Goal: Communication & Community: Answer question/provide support

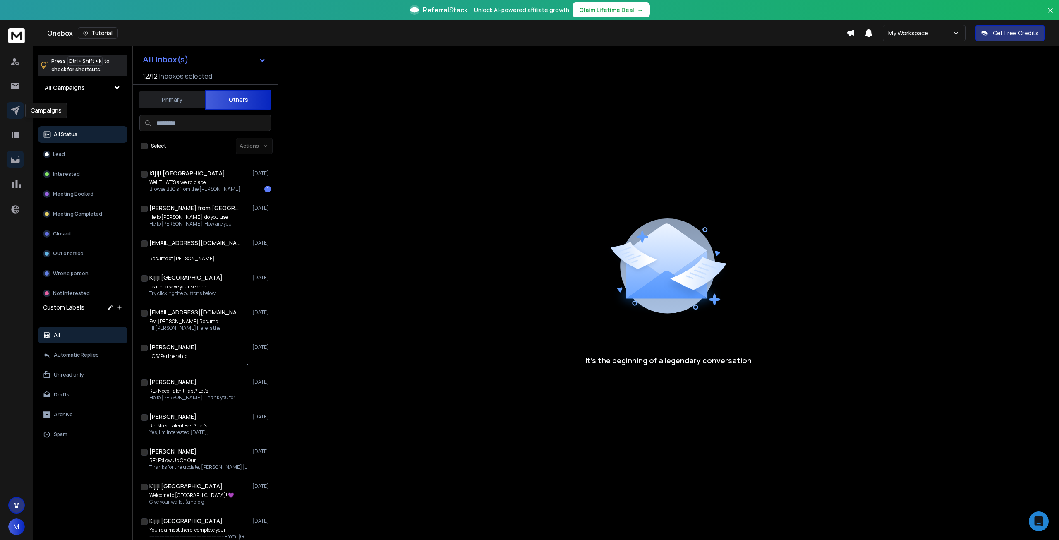
click at [7, 108] on link at bounding box center [15, 110] width 17 height 17
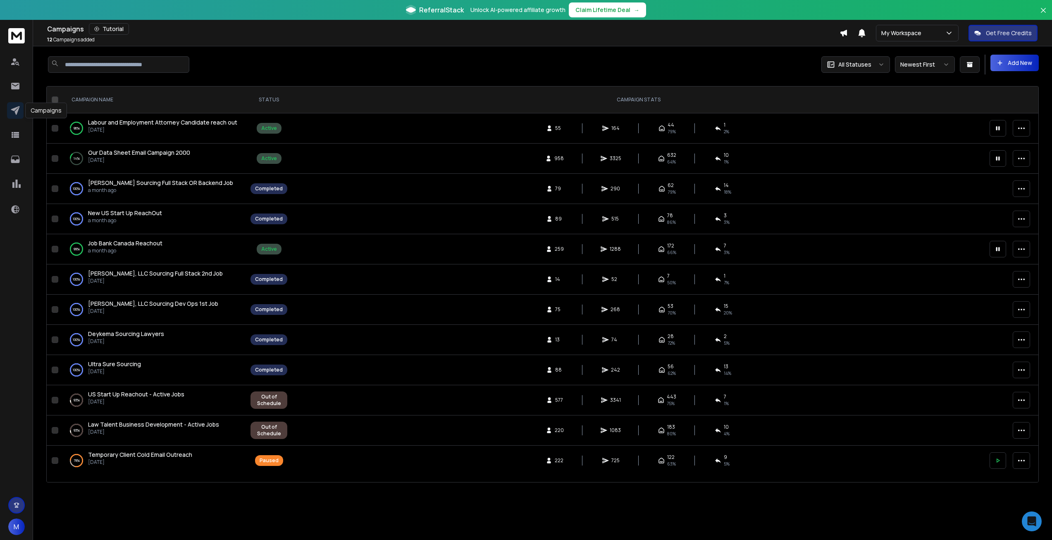
click at [319, 131] on div "55 164 44 79 % 1 2 %" at bounding box center [638, 128] width 683 height 13
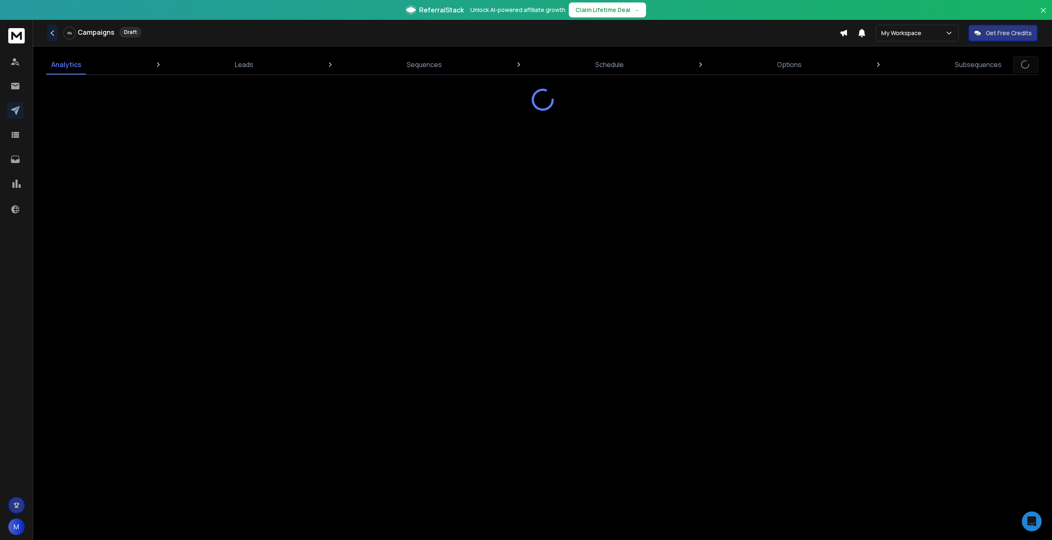
click at [54, 33] on icon at bounding box center [52, 32] width 7 height 7
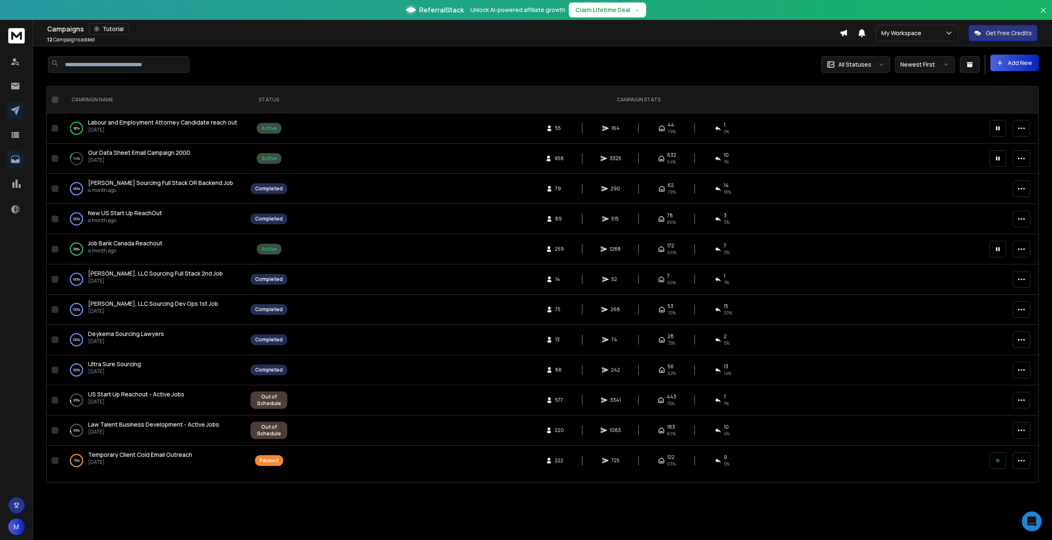
click at [18, 165] on link at bounding box center [15, 159] width 17 height 17
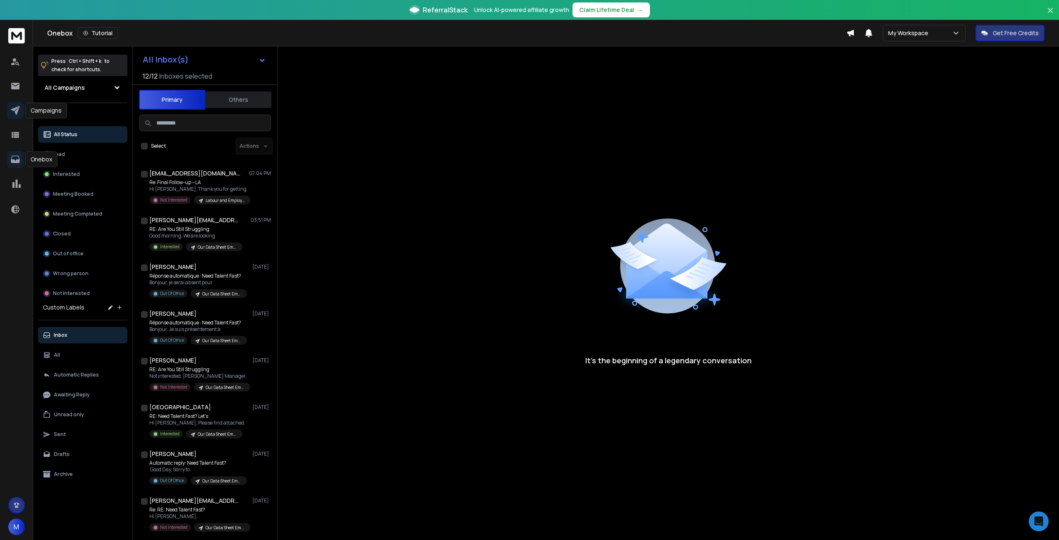
click at [13, 112] on icon at bounding box center [15, 110] width 10 height 10
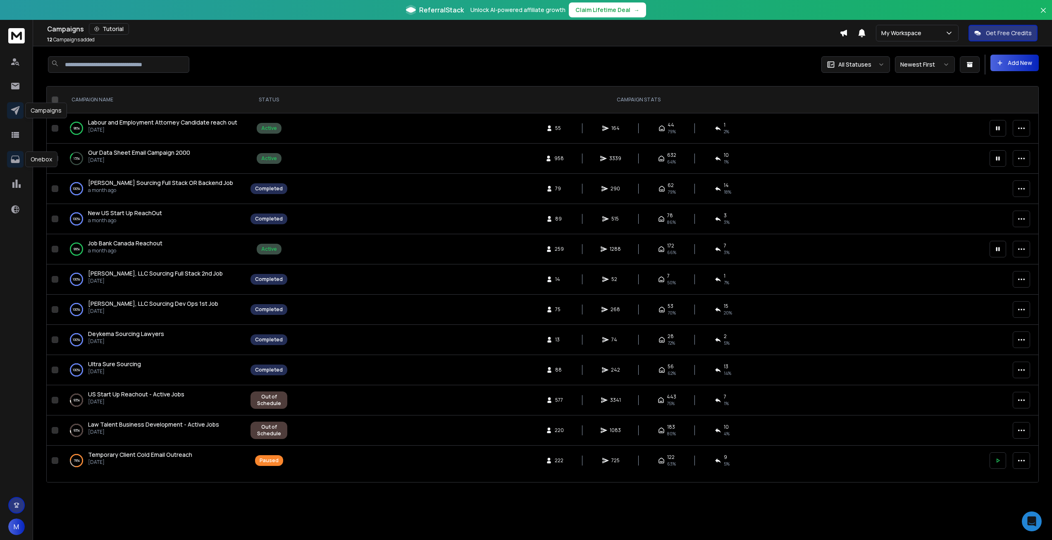
click at [17, 162] on icon at bounding box center [15, 158] width 9 height 7
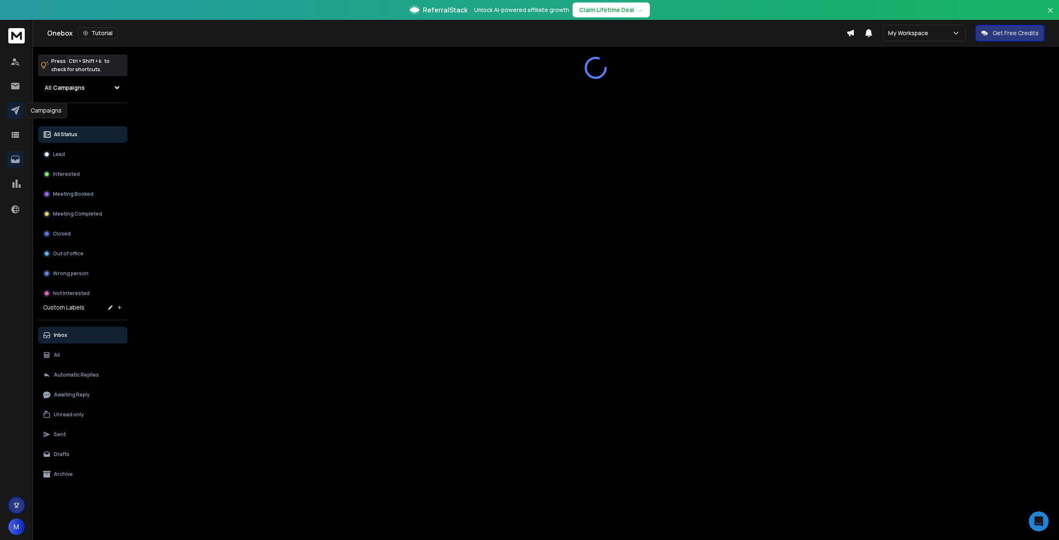
click at [13, 115] on icon at bounding box center [15, 110] width 10 height 10
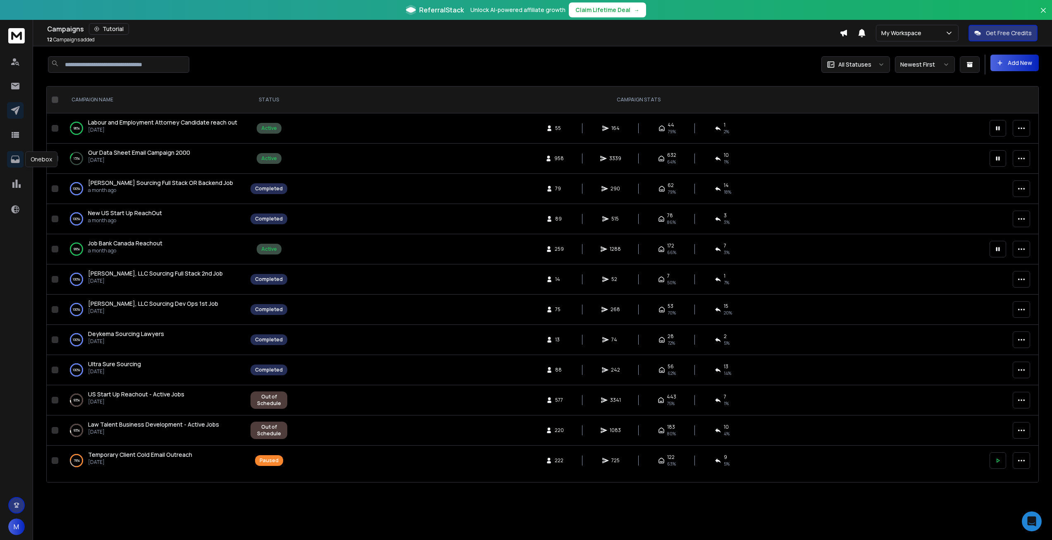
click at [14, 164] on icon at bounding box center [15, 159] width 10 height 10
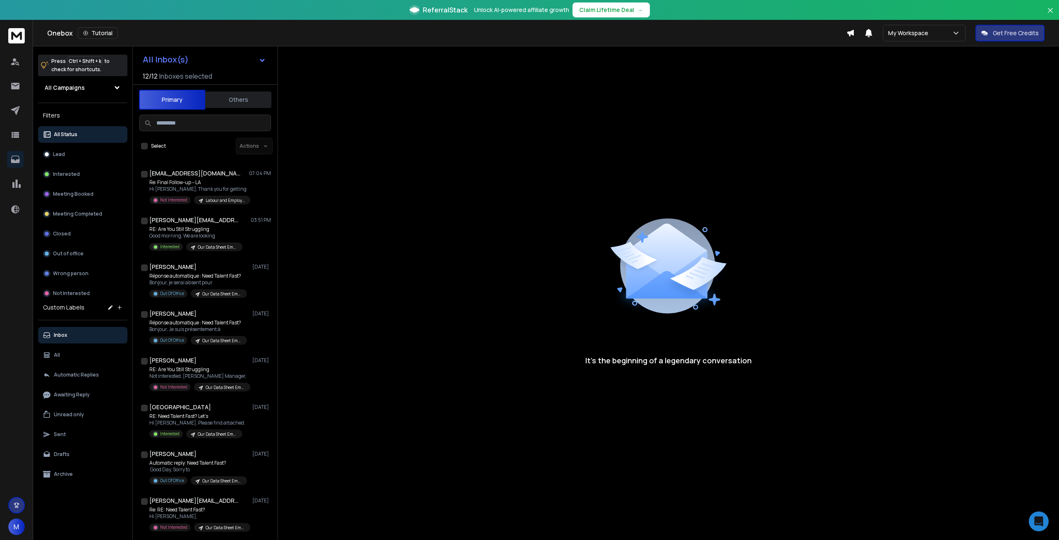
click at [235, 99] on button "Others" at bounding box center [238, 100] width 66 height 18
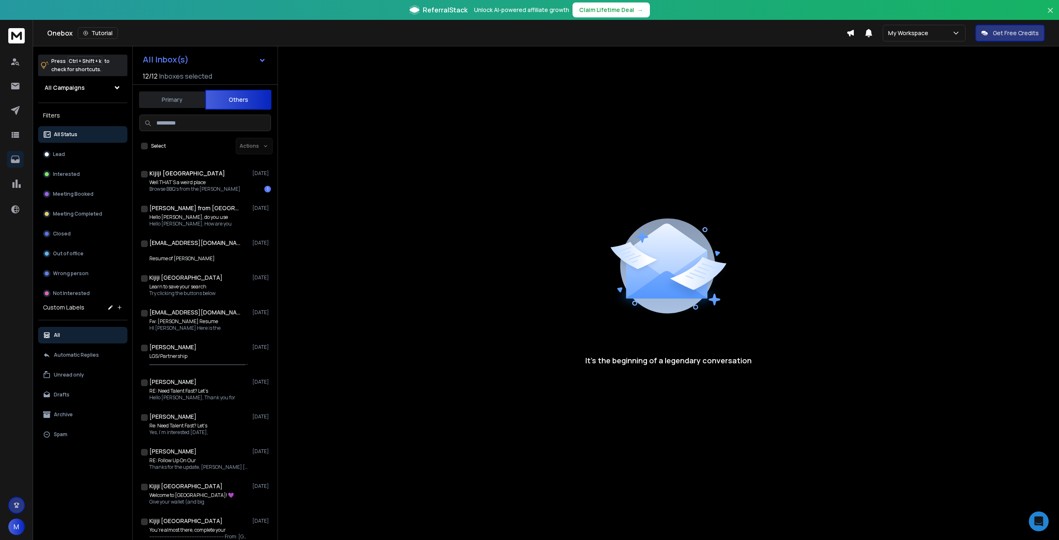
click at [183, 100] on button "Primary" at bounding box center [172, 100] width 66 height 18
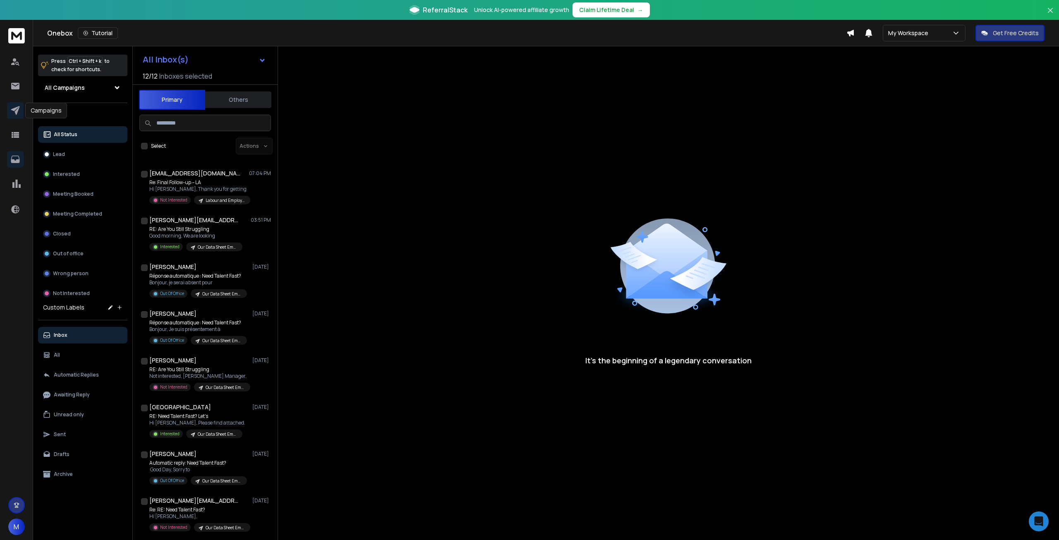
click at [20, 111] on icon at bounding box center [15, 110] width 10 height 10
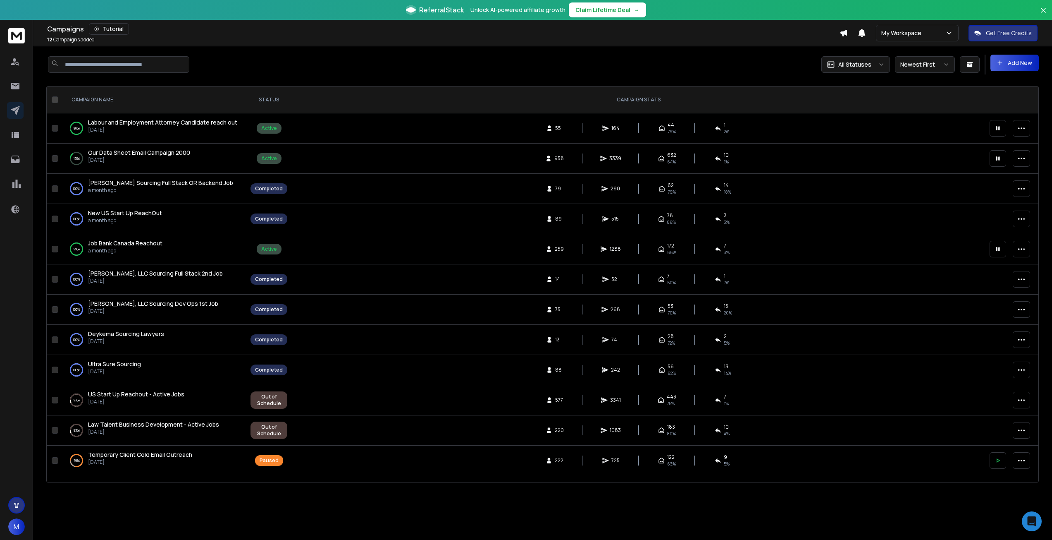
click at [314, 156] on div "958 3339 632 64 % 10 1 %" at bounding box center [638, 158] width 683 height 13
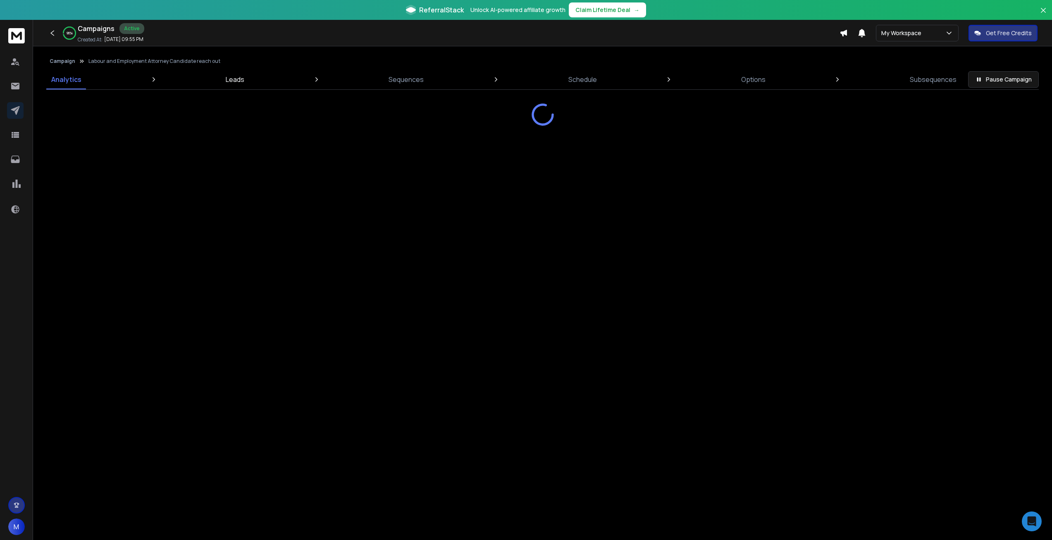
click at [244, 84] on p "Leads" at bounding box center [235, 79] width 19 height 10
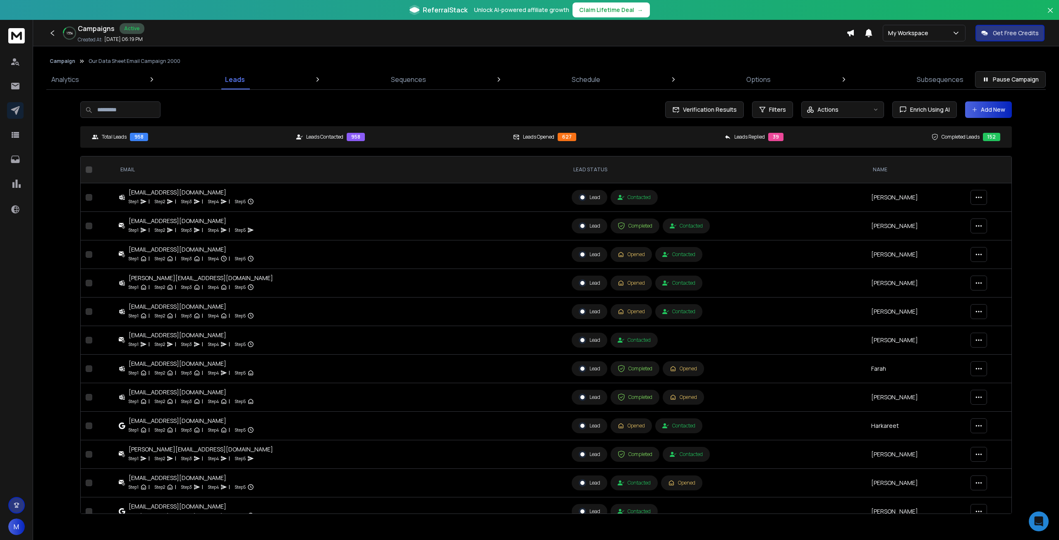
click at [143, 113] on input at bounding box center [120, 109] width 80 height 17
paste input "**********"
type input "**********"
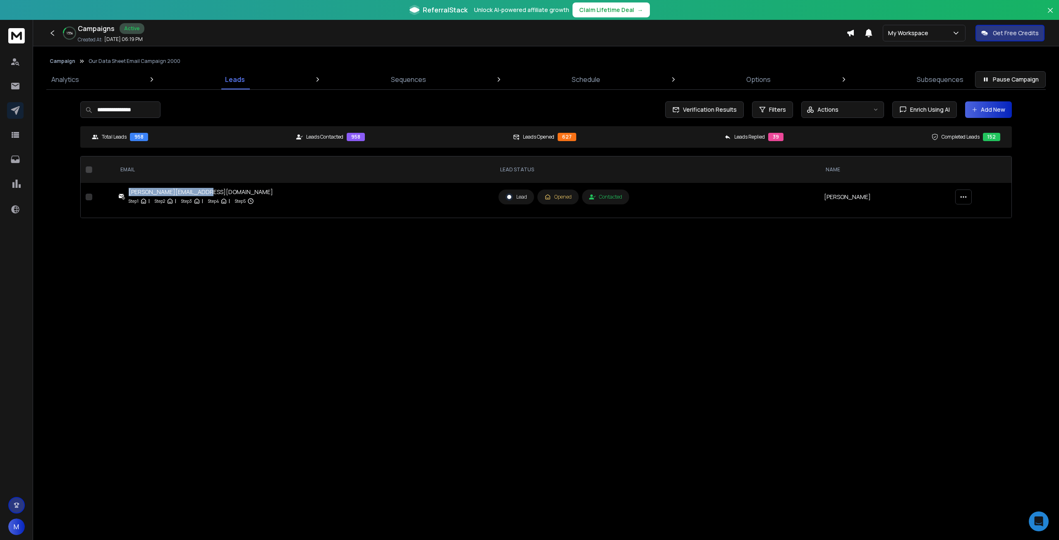
drag, startPoint x: 128, startPoint y: 191, endPoint x: 201, endPoint y: 192, distance: 73.6
click at [201, 192] on div "nainesh@everestsigns.com Step 1 | Step 2 | Step 3 | Step 4 | Step 5" at bounding box center [304, 197] width 370 height 18
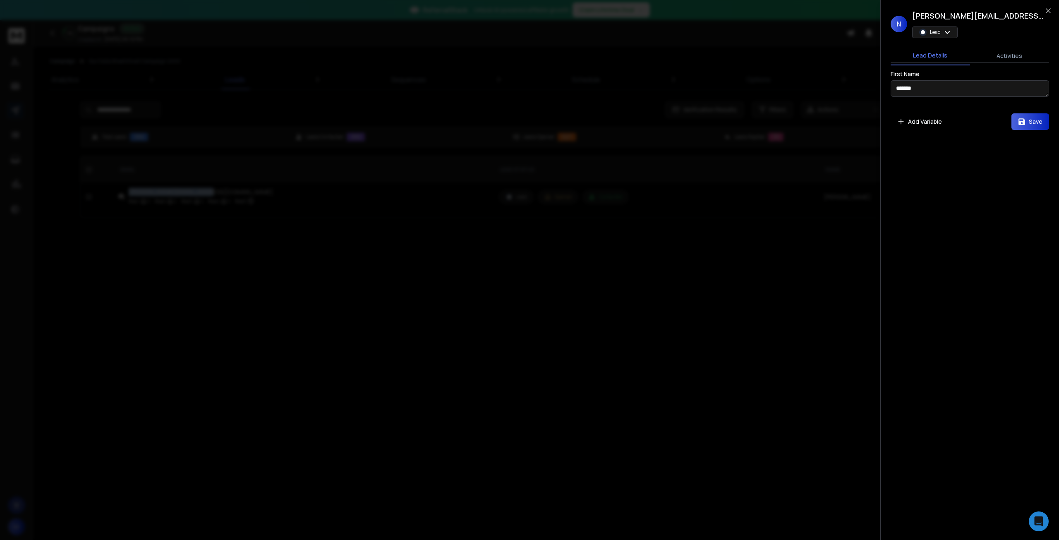
copy div "nainesh@everestsigns.com"
copy h1 "nainesh@everestsigns.com"
drag, startPoint x: 1013, startPoint y: 17, endPoint x: 914, endPoint y: 16, distance: 99.3
click at [914, 16] on div "N nainesh@everestsigns.com Lead" at bounding box center [969, 24] width 158 height 28
click at [1050, 10] on icon "button" at bounding box center [1048, 11] width 8 height 8
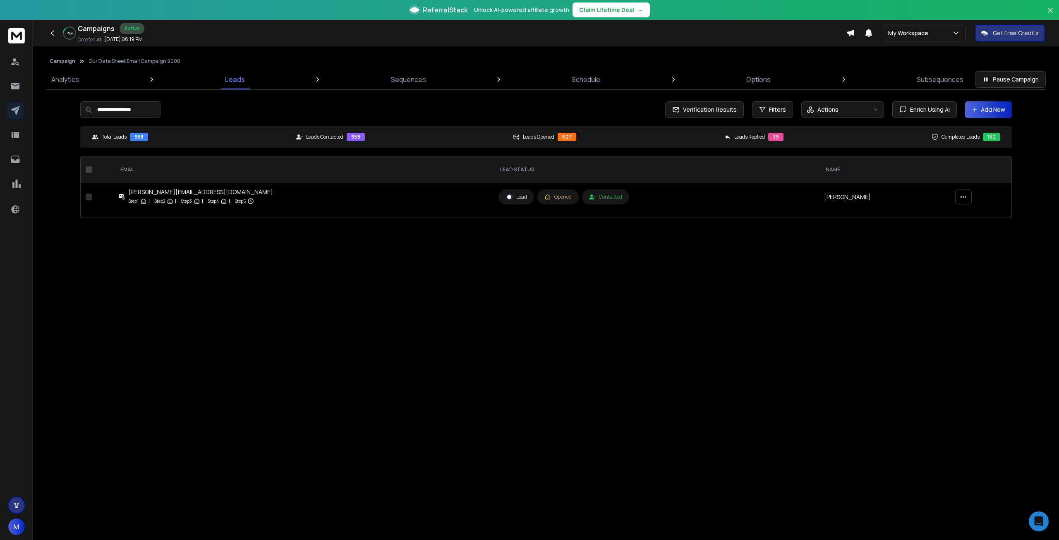
click at [962, 198] on button "button" at bounding box center [963, 196] width 17 height 15
click at [938, 230] on p "Pause Lead" at bounding box center [945, 228] width 32 height 8
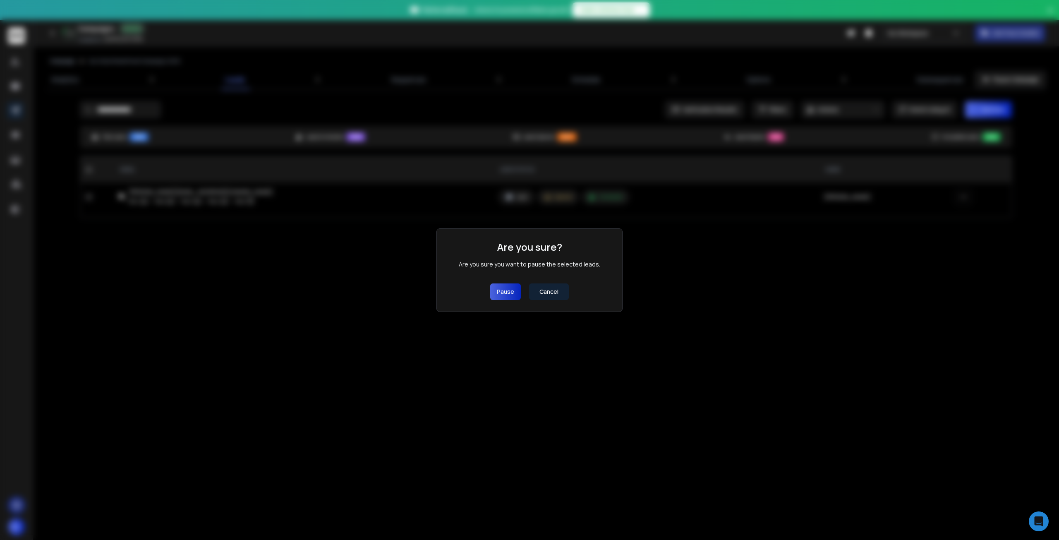
click at [513, 294] on button "Pause" at bounding box center [505, 291] width 31 height 17
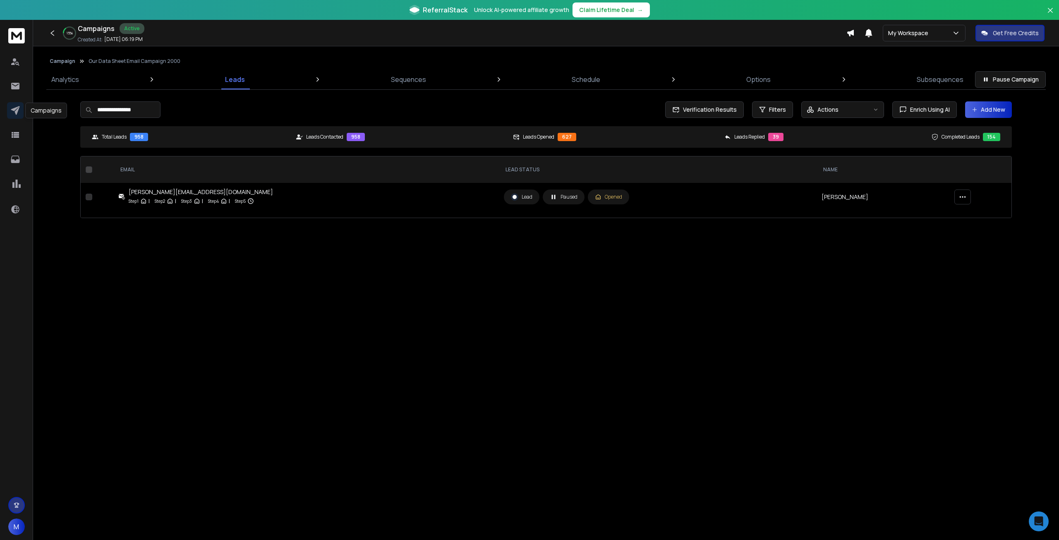
click at [12, 110] on icon at bounding box center [15, 110] width 9 height 9
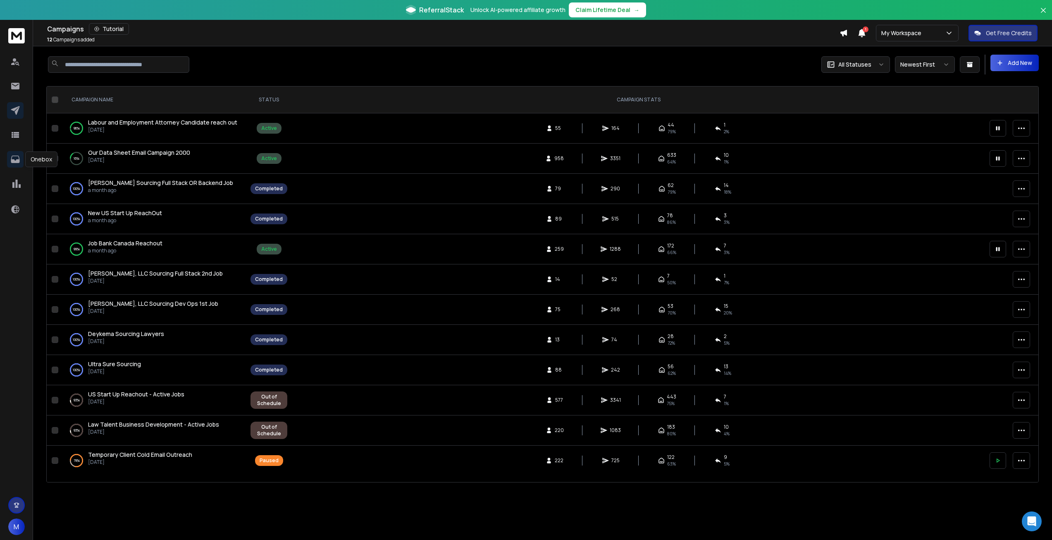
click at [17, 165] on link at bounding box center [15, 159] width 17 height 17
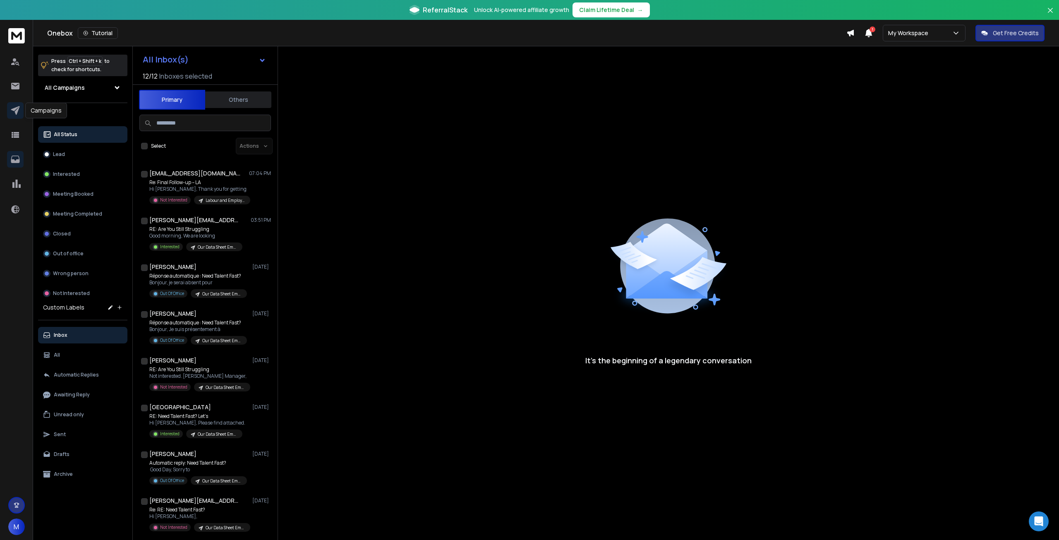
click at [20, 109] on link at bounding box center [15, 110] width 17 height 17
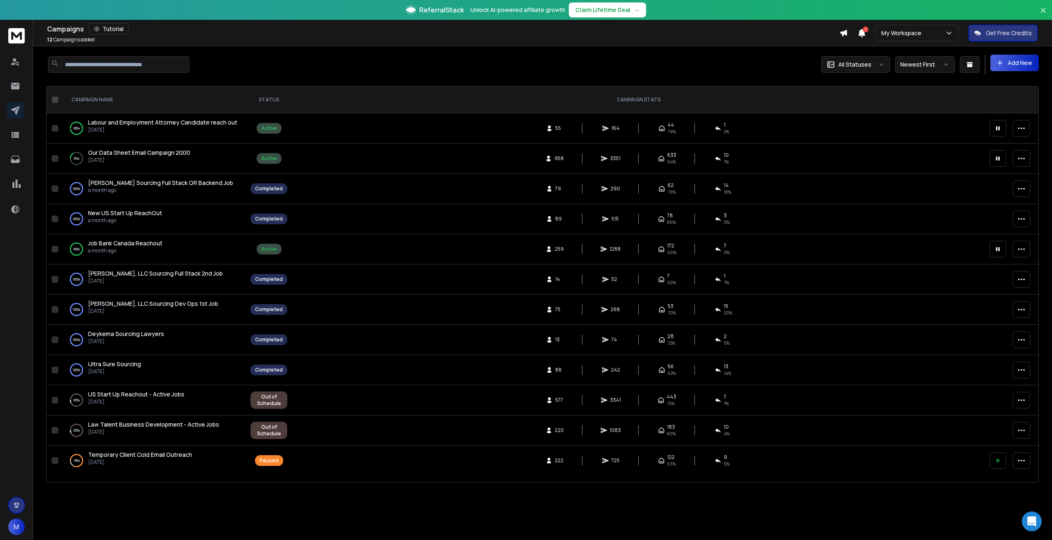
click at [178, 127] on p "[DATE]" at bounding box center [162, 130] width 149 height 7
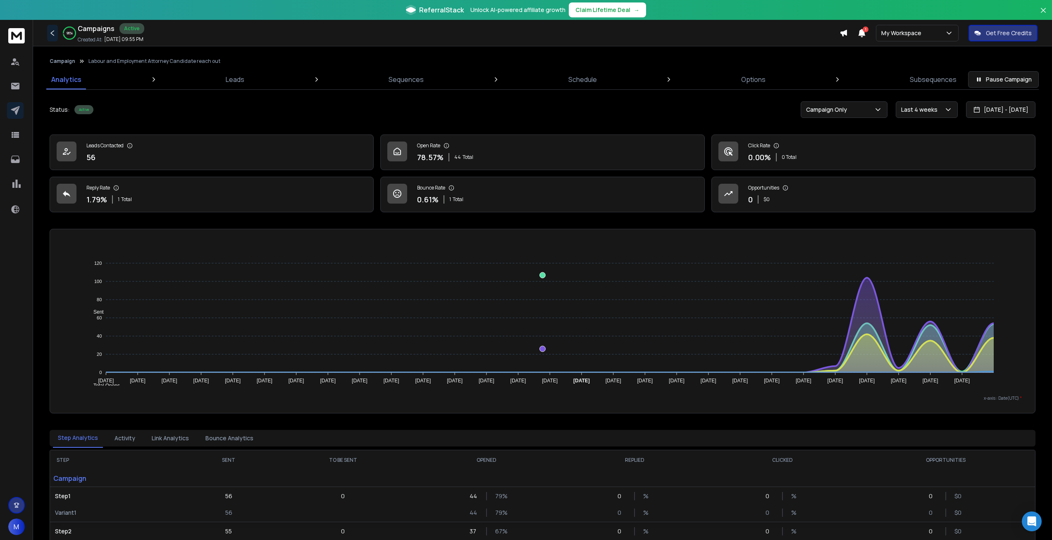
click at [55, 35] on icon at bounding box center [52, 32] width 7 height 7
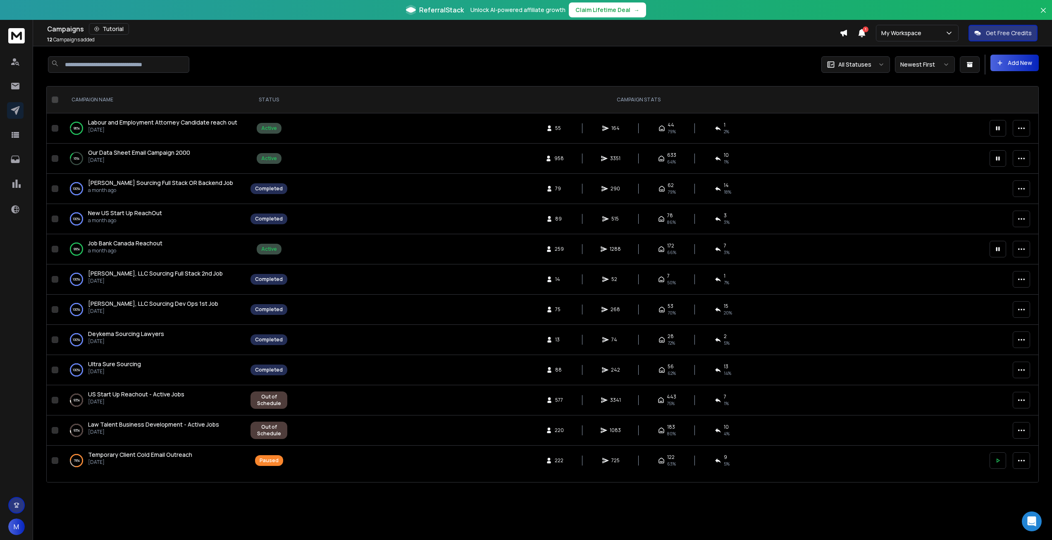
click at [180, 162] on p "[DATE]" at bounding box center [139, 160] width 102 height 7
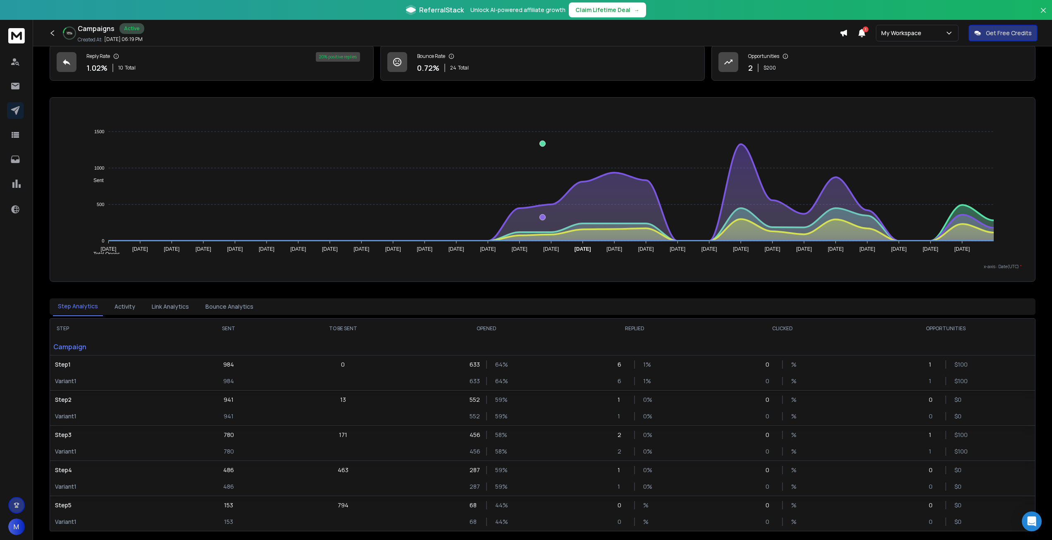
scroll to position [138, 0]
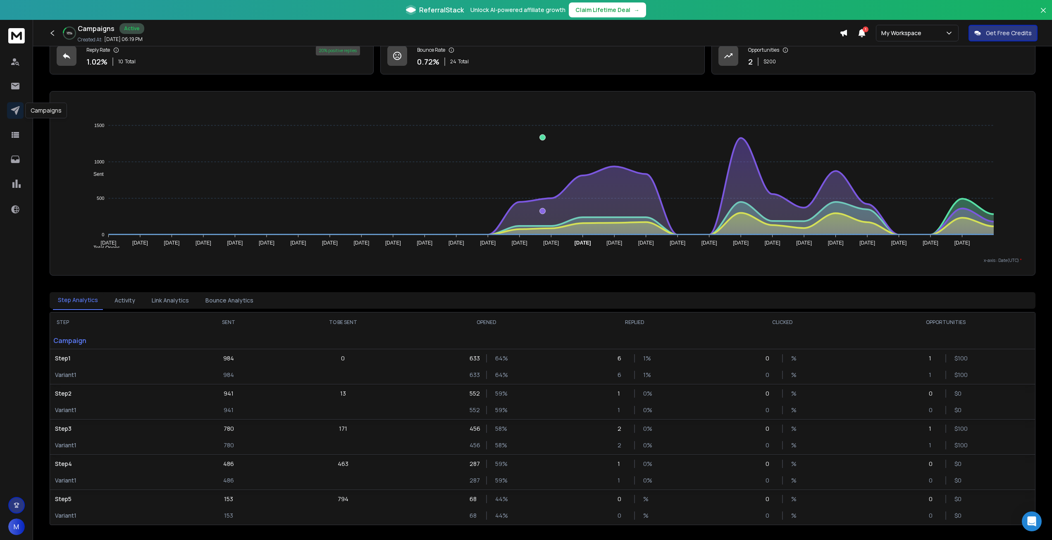
click at [13, 114] on icon at bounding box center [15, 110] width 10 height 10
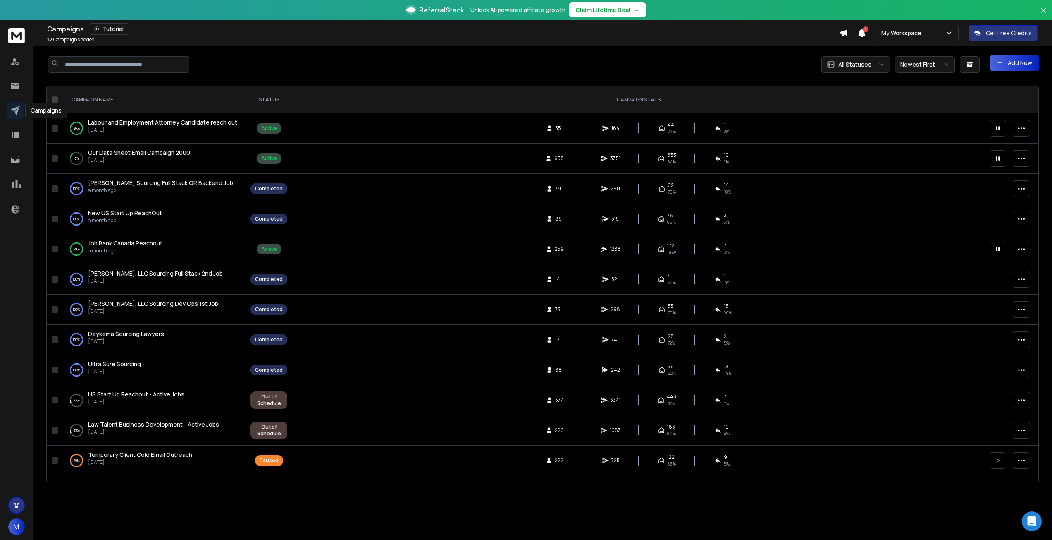
click at [24, 157] on div at bounding box center [16, 160] width 19 height 19
click at [19, 159] on icon at bounding box center [15, 159] width 10 height 10
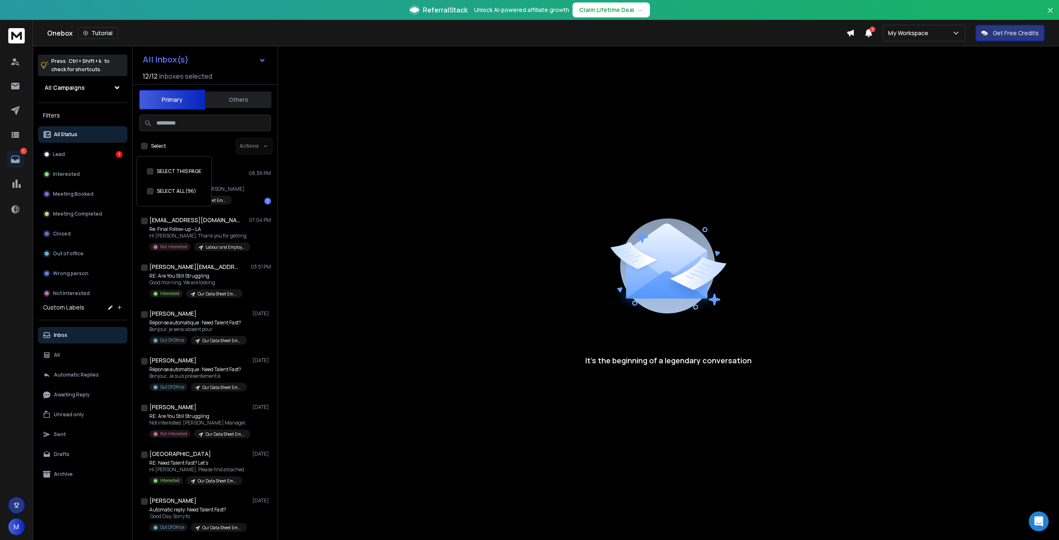
click at [205, 173] on div "SELECT THIS PAGE SELECT ALL (96)" at bounding box center [173, 181] width 75 height 50
click at [230, 177] on div "Justin Schneider 08:36 PM" at bounding box center [210, 173] width 122 height 8
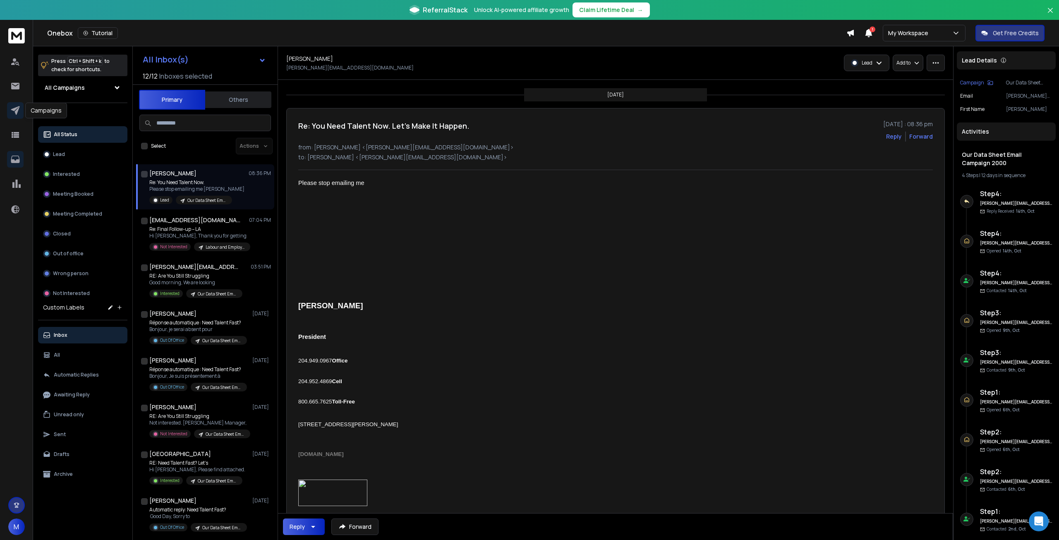
click at [13, 113] on icon at bounding box center [15, 110] width 10 height 10
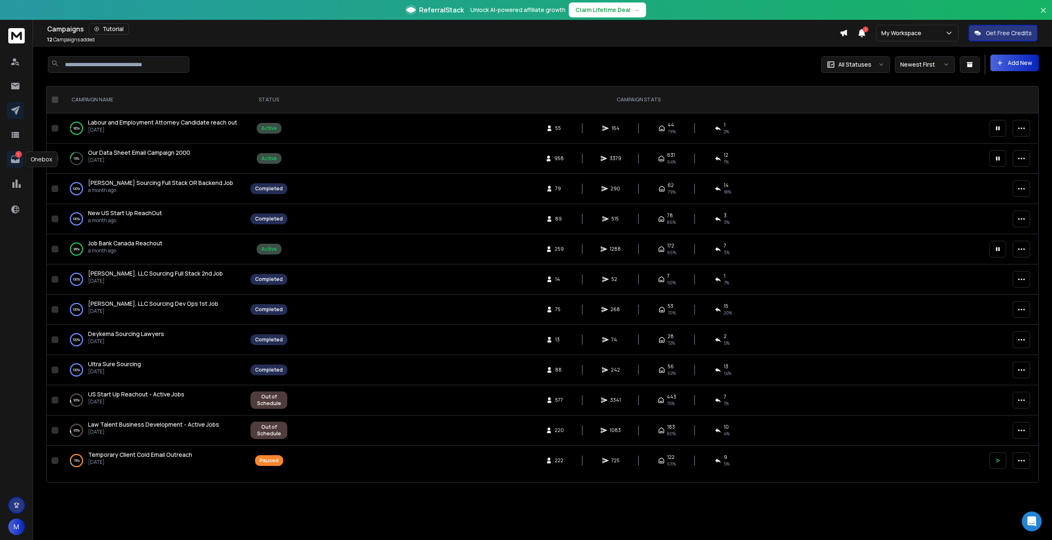
click at [14, 158] on icon at bounding box center [15, 159] width 10 height 10
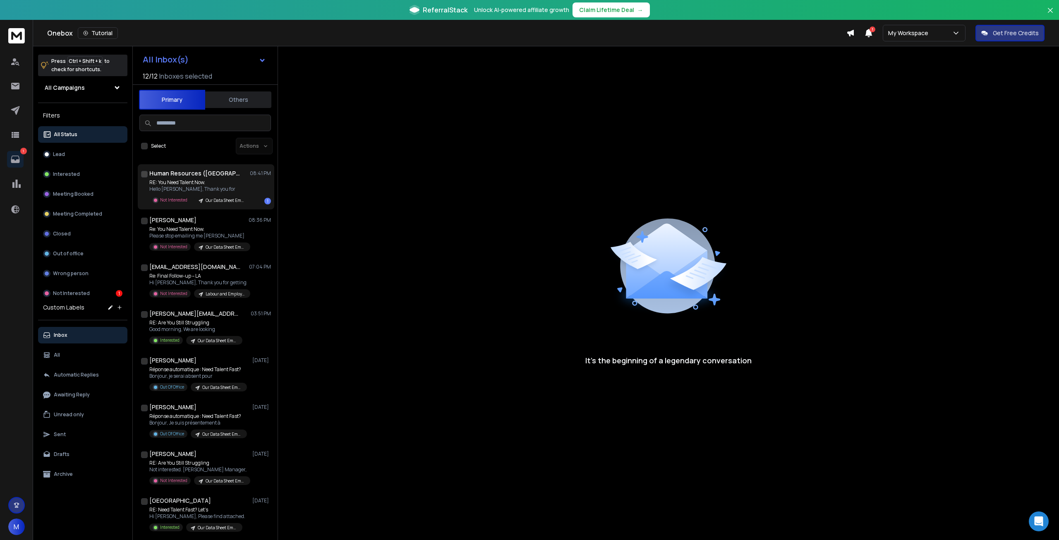
click at [208, 179] on div "Human Resources ([GEOGRAPHIC_DATA]) 08:41 PM RE: You Need Talent Now. Hello [PE…" at bounding box center [210, 186] width 122 height 35
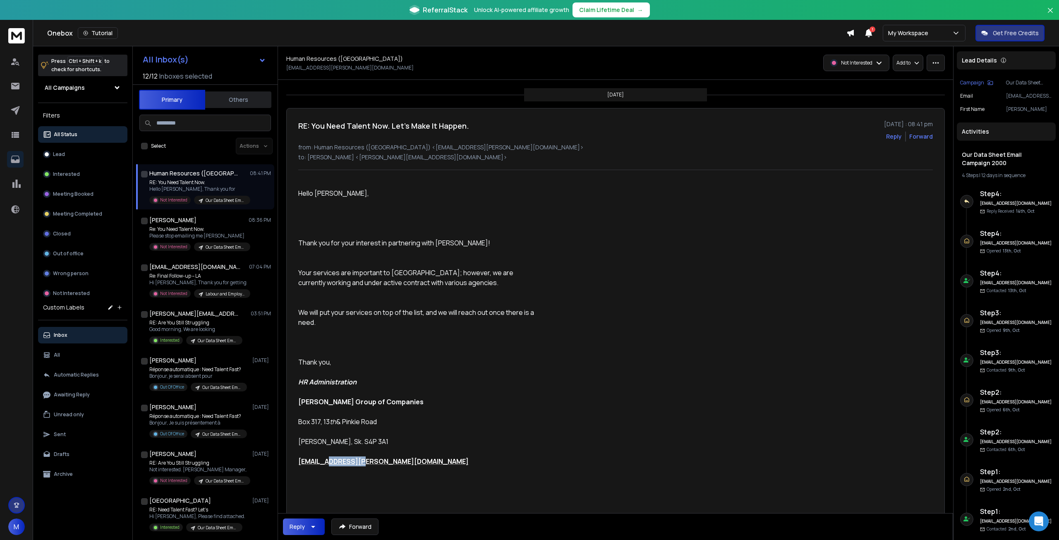
drag, startPoint x: 366, startPoint y: 462, endPoint x: 330, endPoint y: 460, distance: 36.9
click at [330, 460] on p "[EMAIL_ADDRESS][PERSON_NAME][DOMAIN_NAME]" at bounding box center [419, 461] width 242 height 10
copy span "[PERSON_NAME][DOMAIN_NAME]"
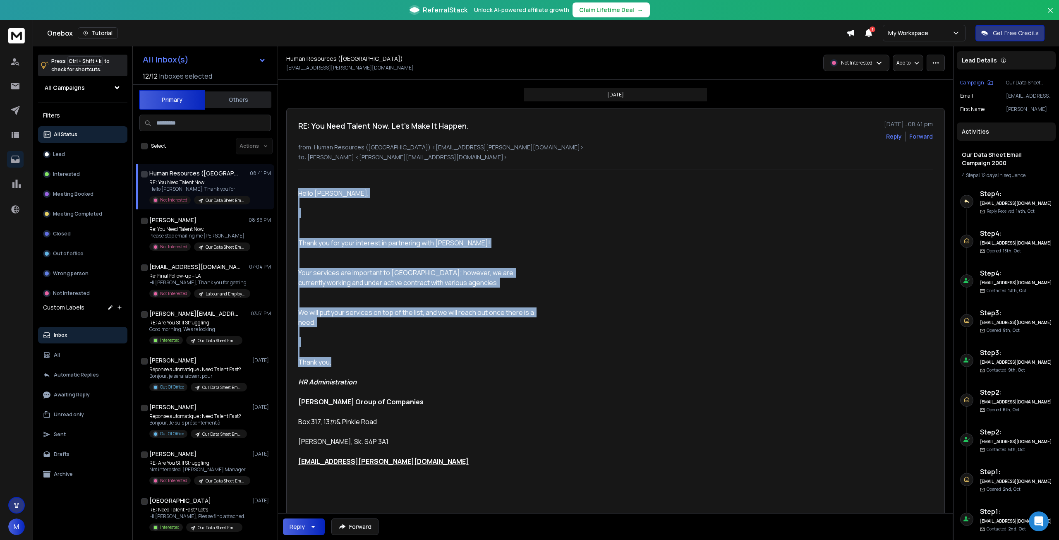
drag, startPoint x: 299, startPoint y: 191, endPoint x: 368, endPoint y: 361, distance: 183.5
copy div "Hello [PERSON_NAME], Thank you for your interest in partnering with [PERSON_NAM…"
click at [303, 526] on div "Reply" at bounding box center [296, 526] width 15 height 8
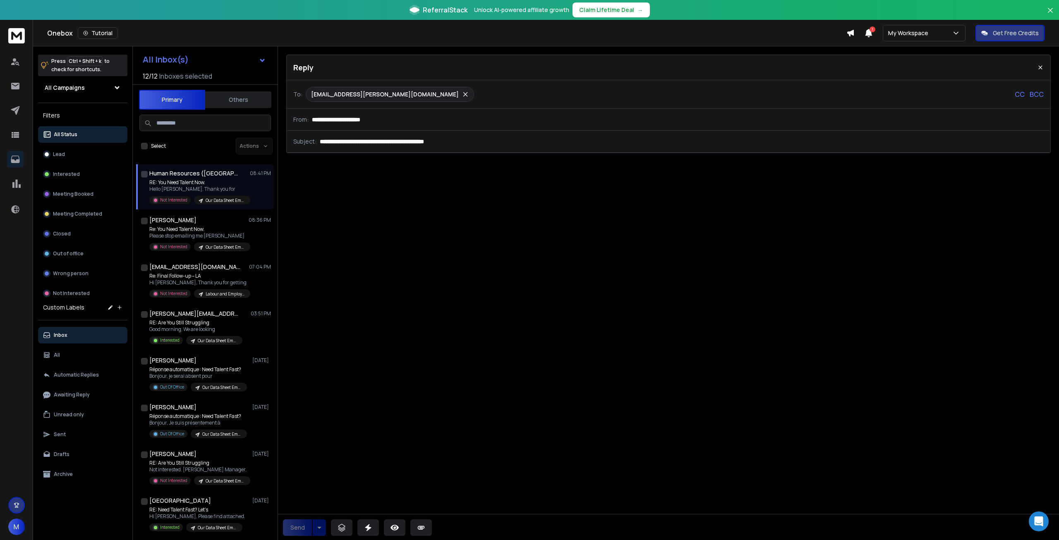
click at [328, 140] on input "**********" at bounding box center [682, 141] width 724 height 8
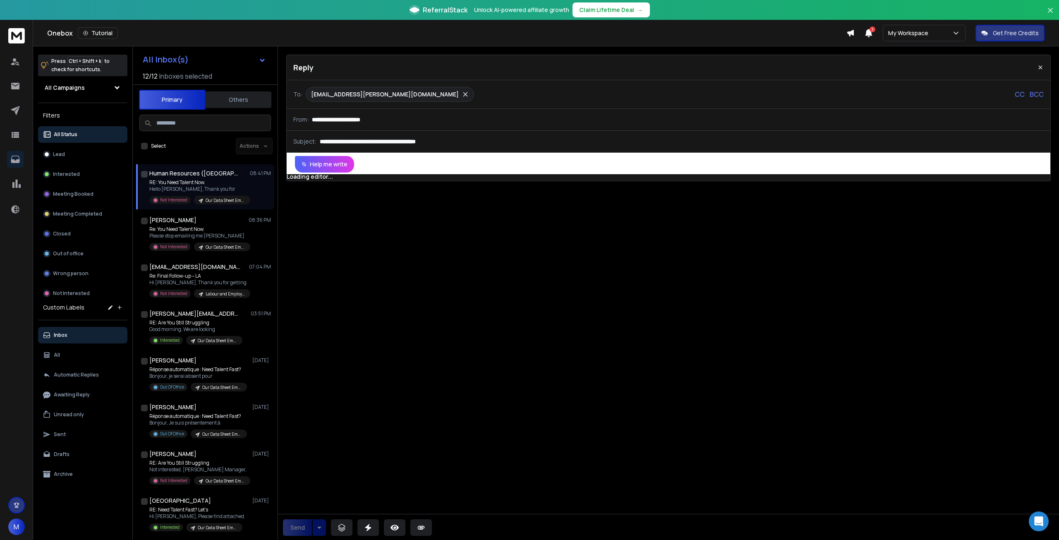
type input "**********"
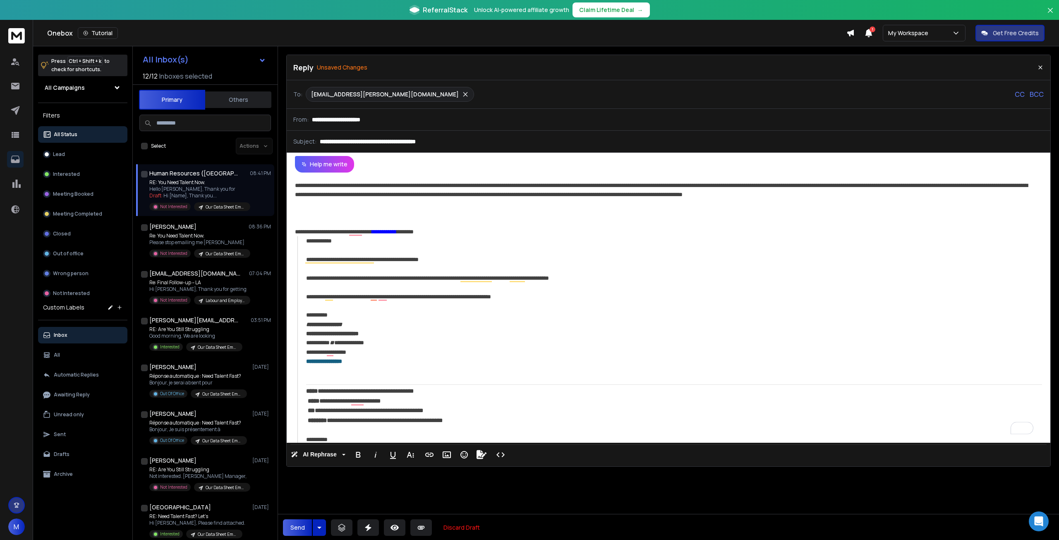
click at [324, 182] on div "**********" at bounding box center [664, 190] width 738 height 19
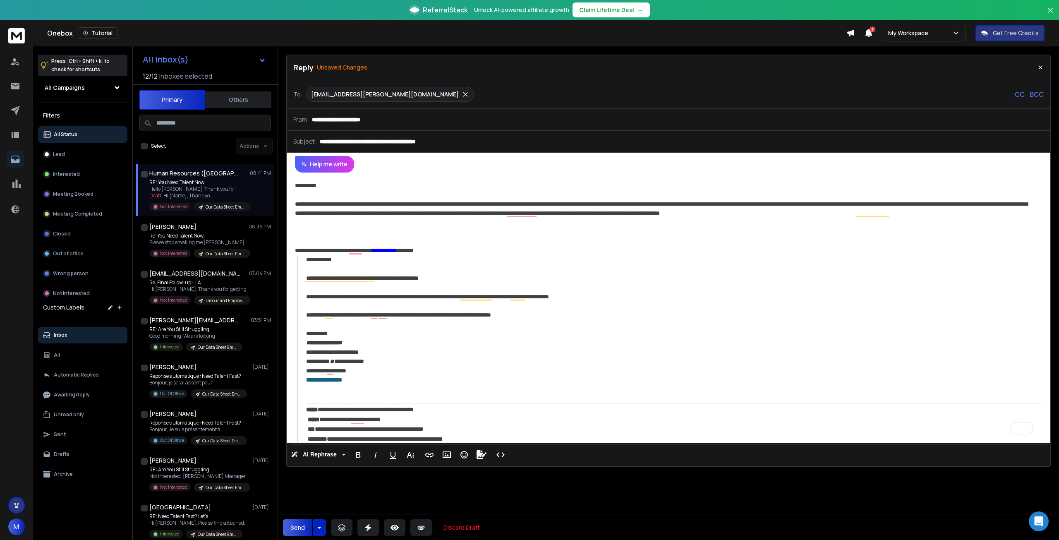
click at [328, 183] on div "**********" at bounding box center [664, 199] width 738 height 37
click at [474, 203] on div "**********" at bounding box center [664, 199] width 738 height 37
drag, startPoint x: 802, startPoint y: 202, endPoint x: 595, endPoint y: 217, distance: 207.7
click at [595, 217] on div "**********" at bounding box center [664, 199] width 738 height 37
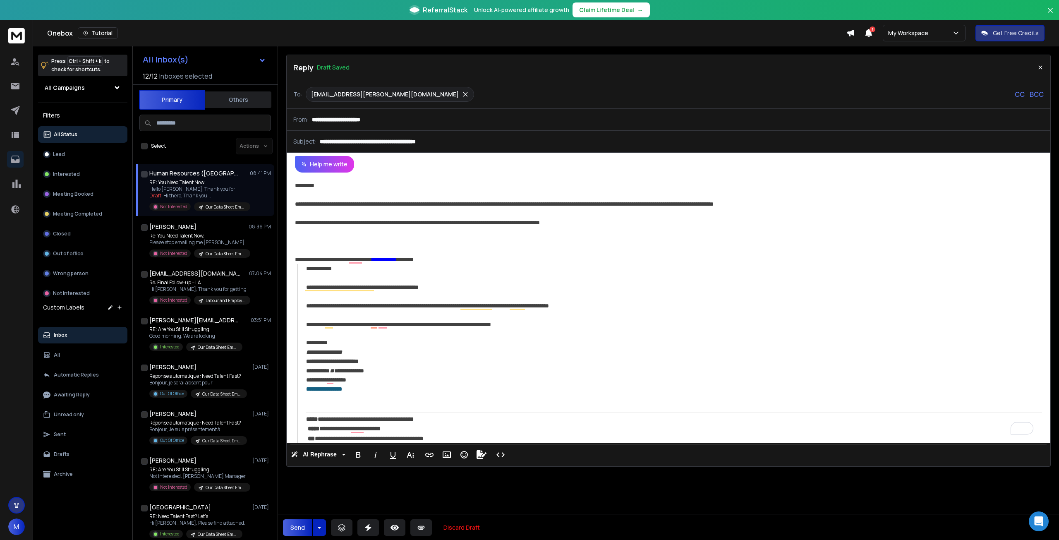
click at [558, 221] on div "**********" at bounding box center [664, 204] width 738 height 46
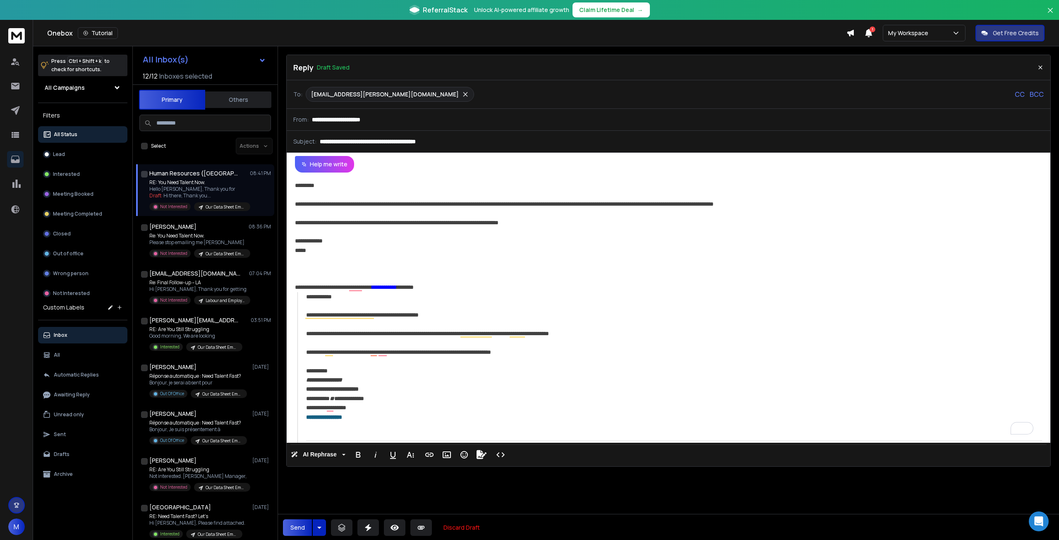
click at [297, 522] on button "Send" at bounding box center [297, 527] width 29 height 17
click at [294, 525] on button "Send" at bounding box center [297, 527] width 29 height 17
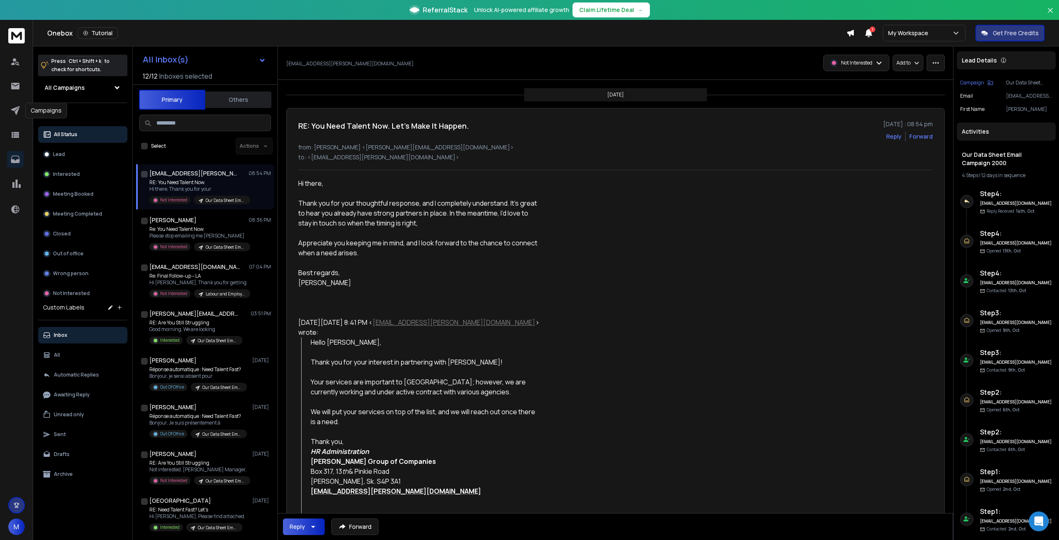
click at [16, 101] on div at bounding box center [16, 136] width 19 height 167
click at [15, 106] on icon at bounding box center [15, 110] width 10 height 10
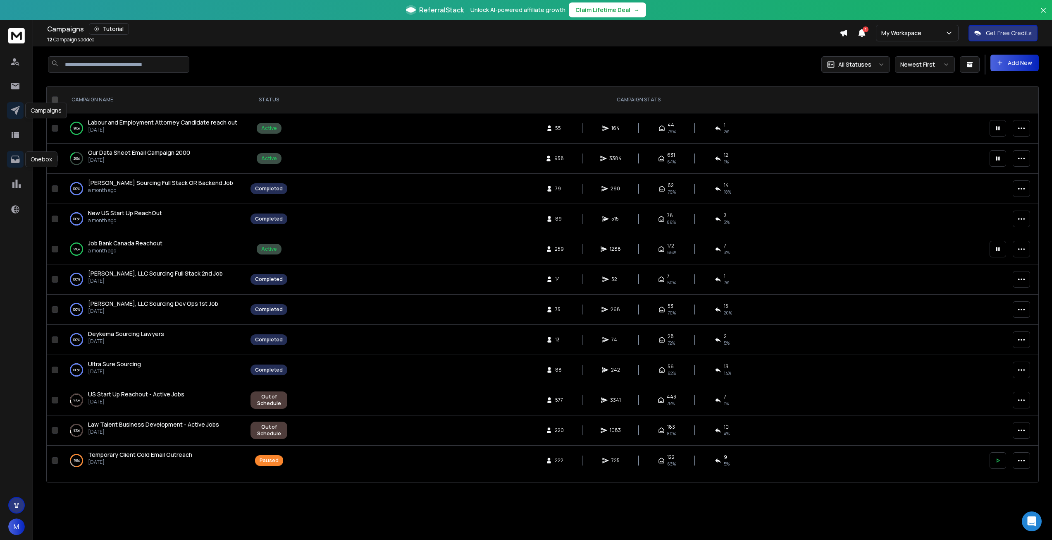
click at [12, 159] on icon at bounding box center [15, 158] width 9 height 7
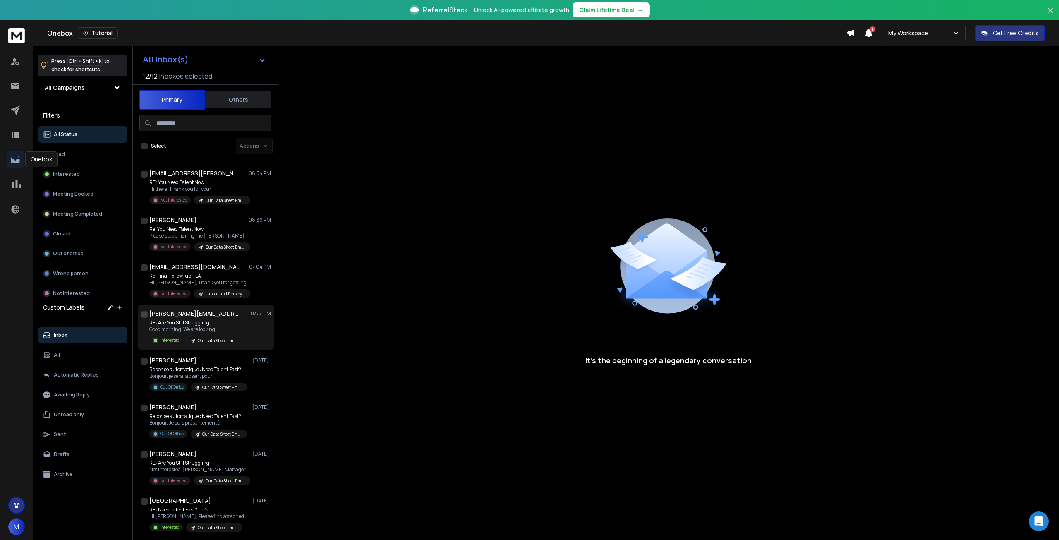
click at [198, 328] on p "Good morning, We are looking" at bounding box center [195, 329] width 93 height 7
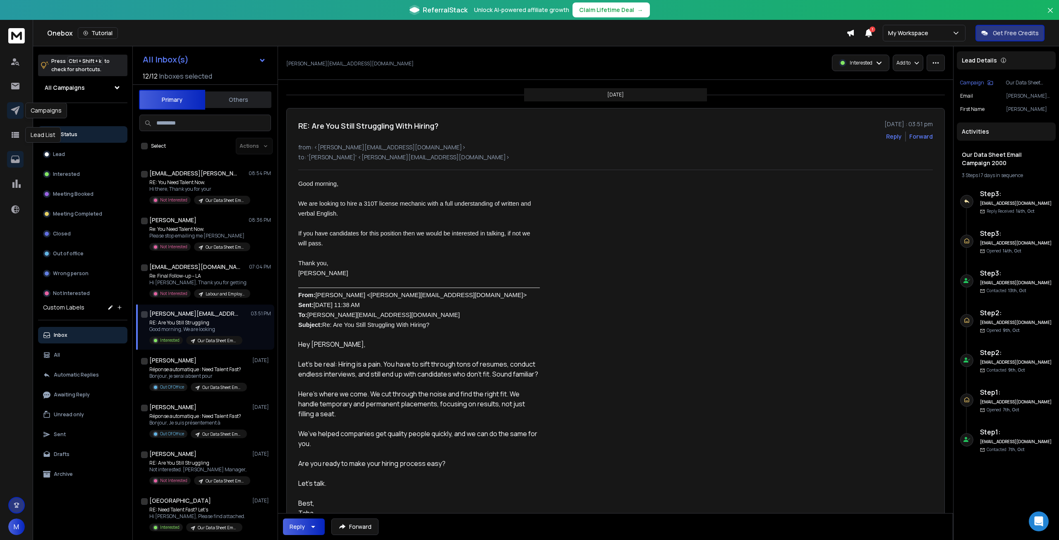
click at [12, 109] on icon at bounding box center [15, 110] width 9 height 9
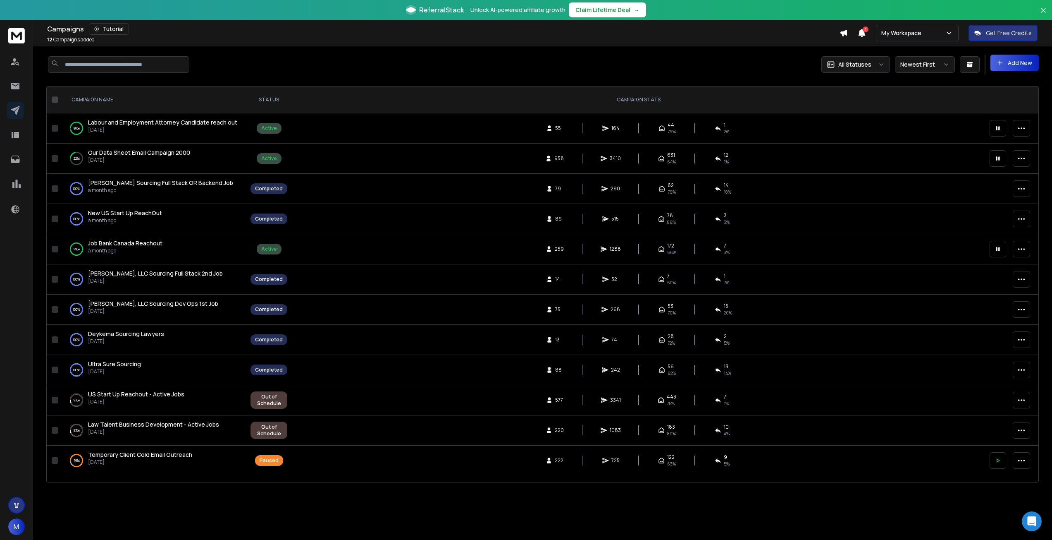
click at [326, 159] on div "958 3410 631 64 % 12 1 %" at bounding box center [638, 158] width 683 height 13
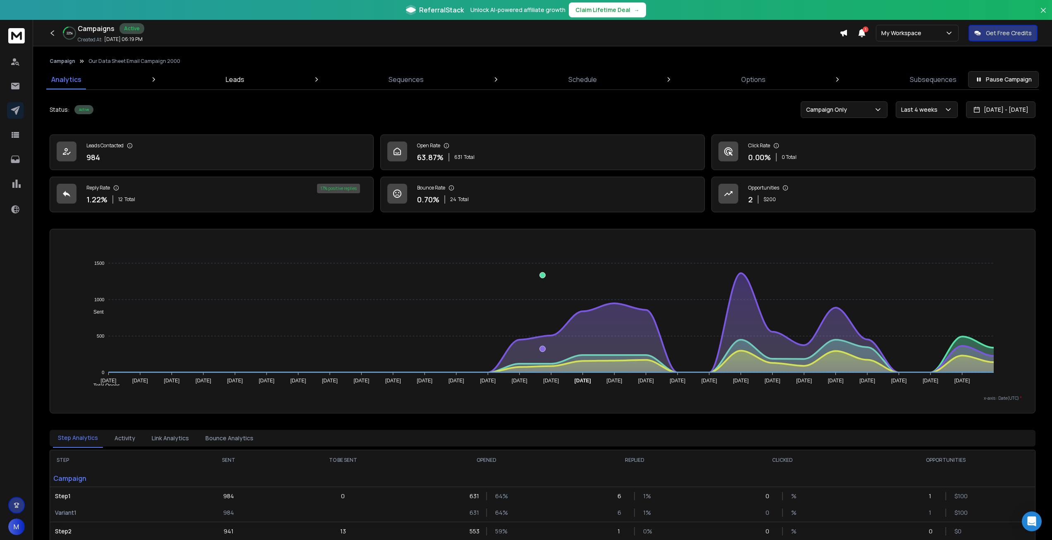
click at [236, 86] on link "Leads" at bounding box center [235, 79] width 29 height 20
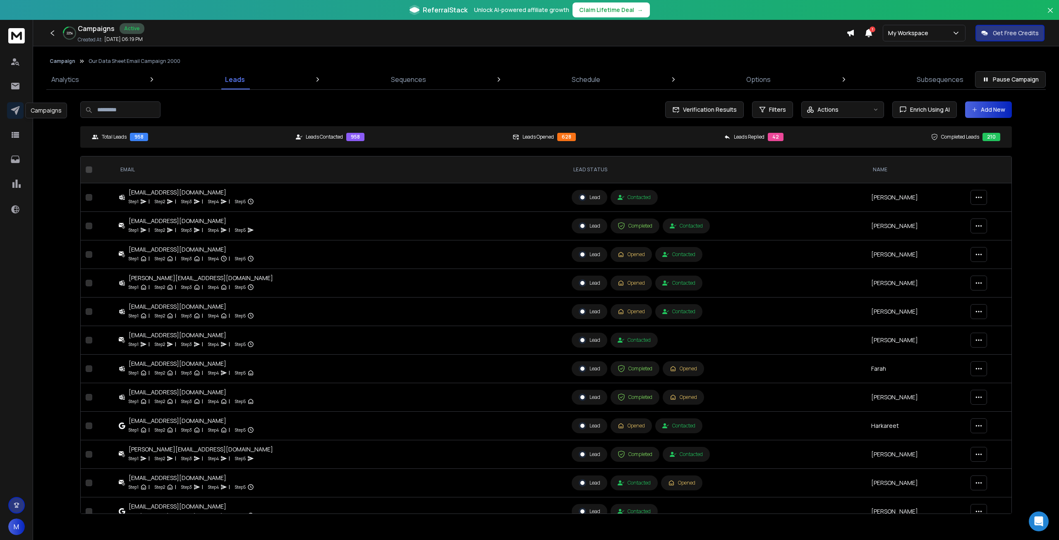
click at [16, 113] on icon at bounding box center [15, 110] width 9 height 9
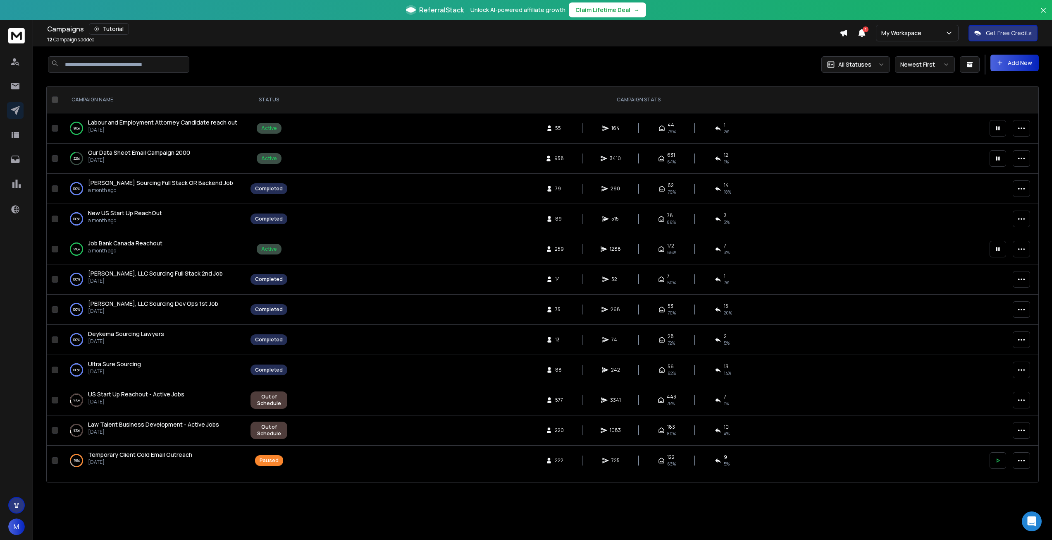
click at [332, 155] on div "958 3410 631 64 % 12 1 %" at bounding box center [638, 158] width 683 height 13
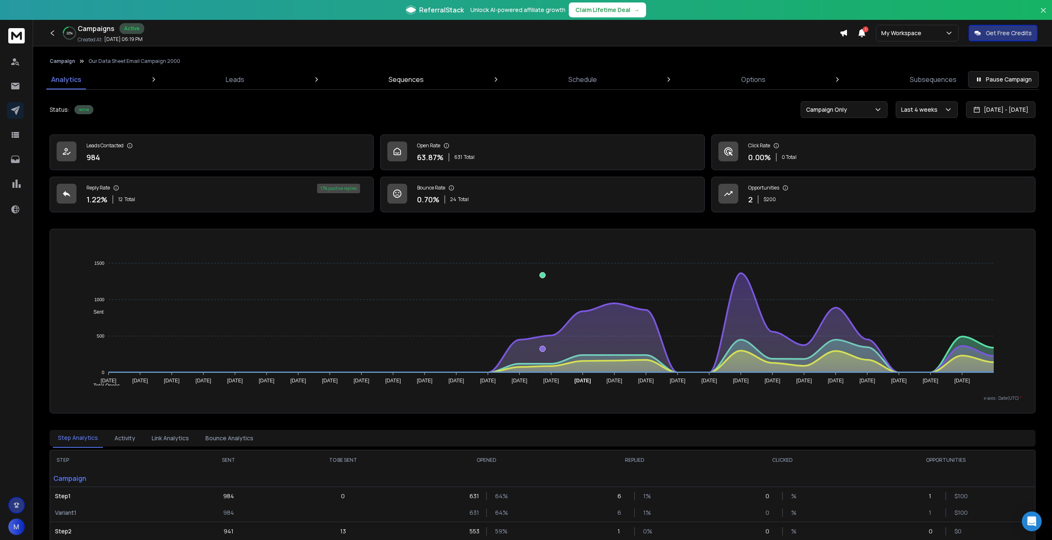
click at [417, 78] on p "Sequences" at bounding box center [406, 79] width 35 height 10
click at [409, 80] on p "Sequences" at bounding box center [406, 79] width 35 height 10
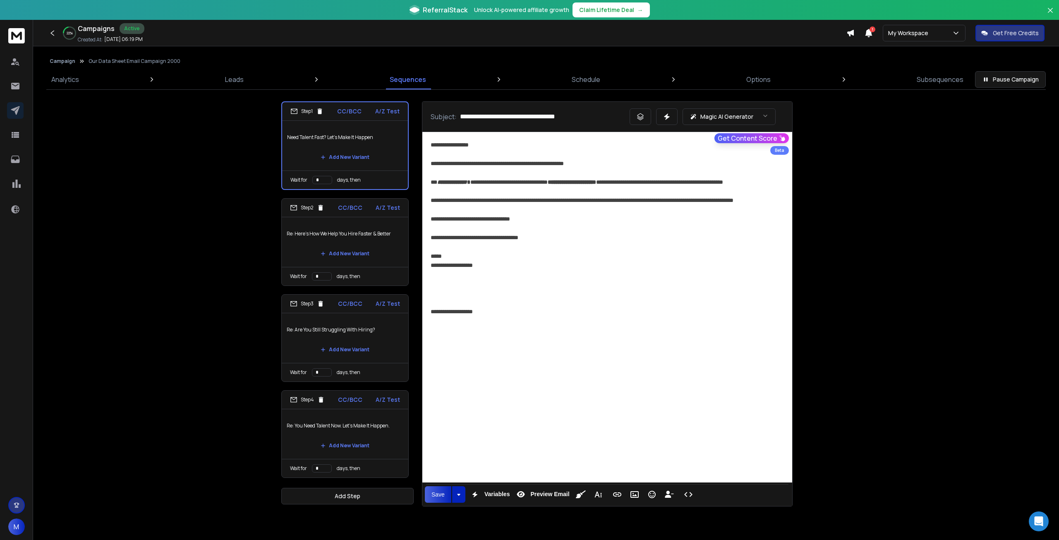
drag, startPoint x: 461, startPoint y: 116, endPoint x: 592, endPoint y: 116, distance: 131.1
click at [592, 116] on input "**********" at bounding box center [540, 117] width 161 height 10
click at [14, 116] on link at bounding box center [15, 110] width 17 height 17
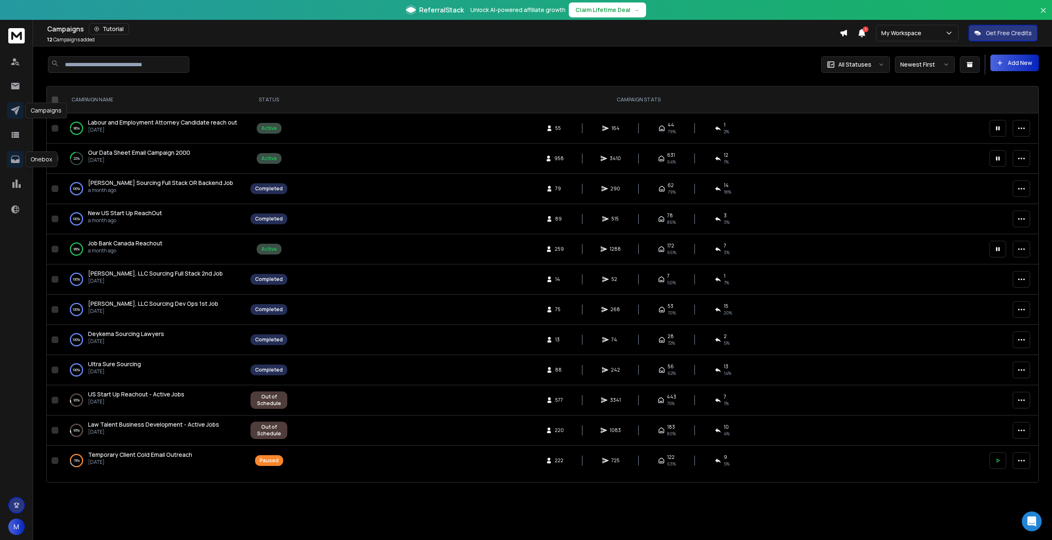
click at [9, 160] on link at bounding box center [15, 159] width 17 height 17
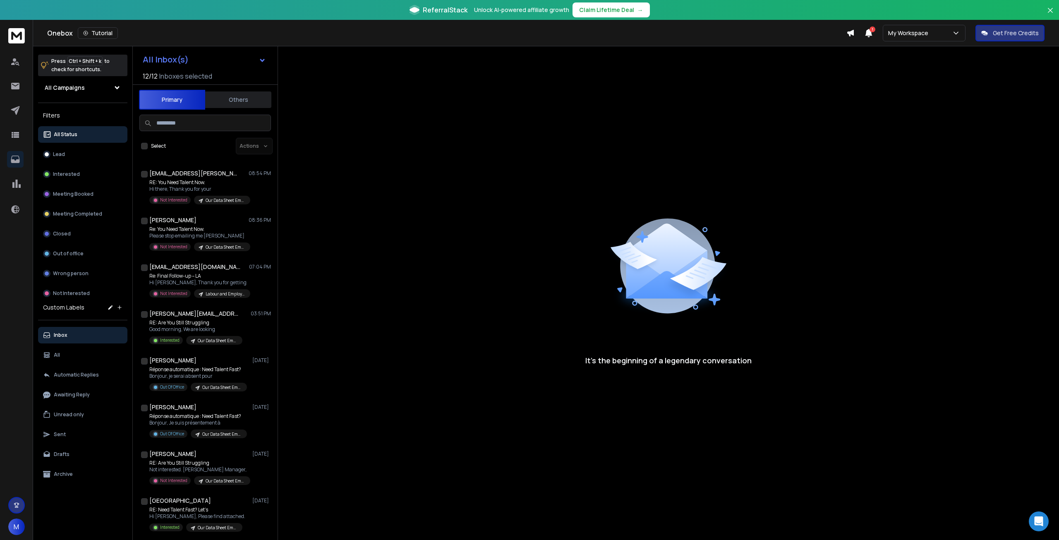
click at [232, 100] on button "Others" at bounding box center [238, 100] width 66 height 18
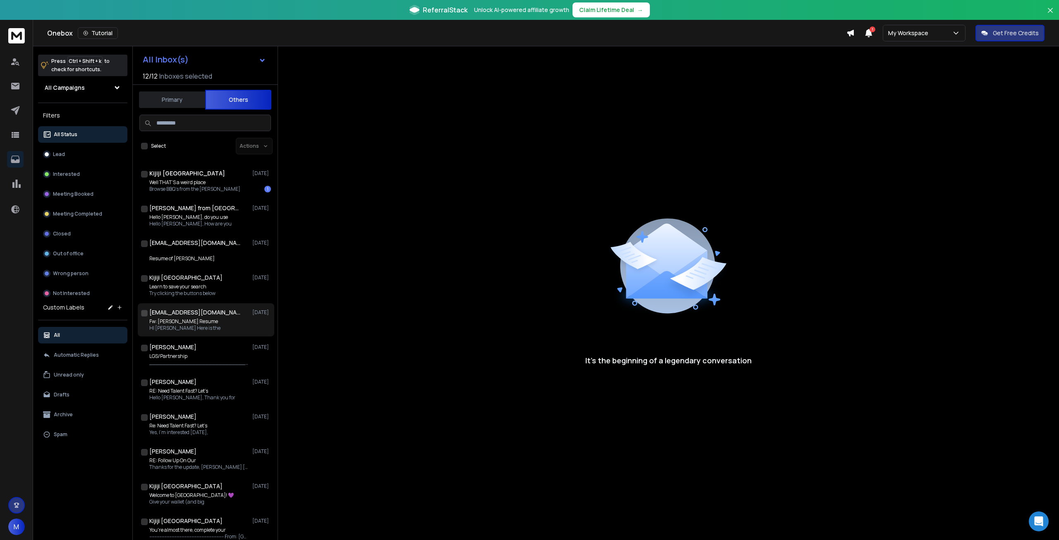
click at [216, 313] on h1 "[EMAIL_ADDRESS][DOMAIN_NAME]" at bounding box center [194, 312] width 91 height 8
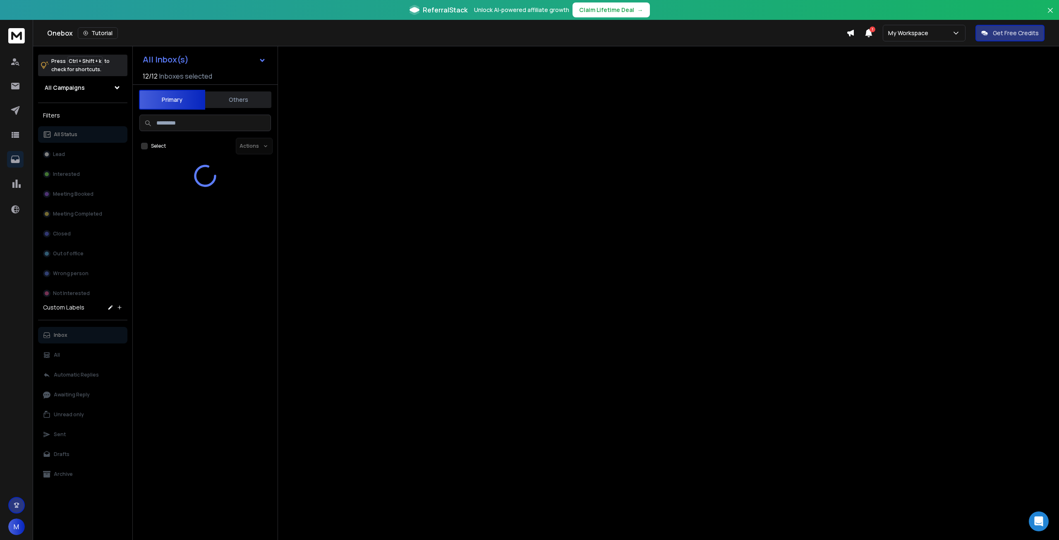
click at [165, 103] on button "Primary" at bounding box center [172, 100] width 66 height 20
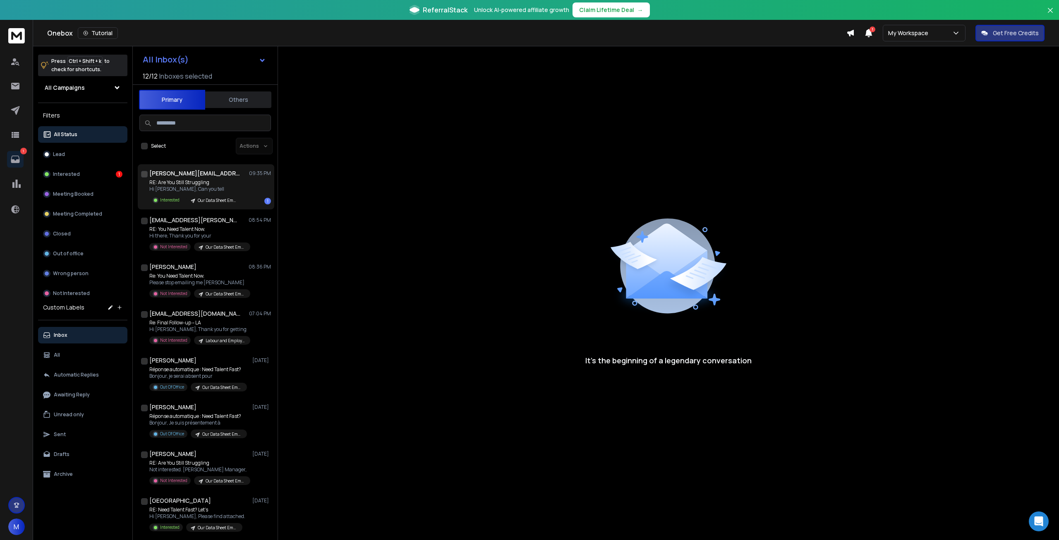
click at [209, 174] on h1 "[PERSON_NAME][EMAIL_ADDRESS][DOMAIN_NAME]" at bounding box center [194, 173] width 91 height 8
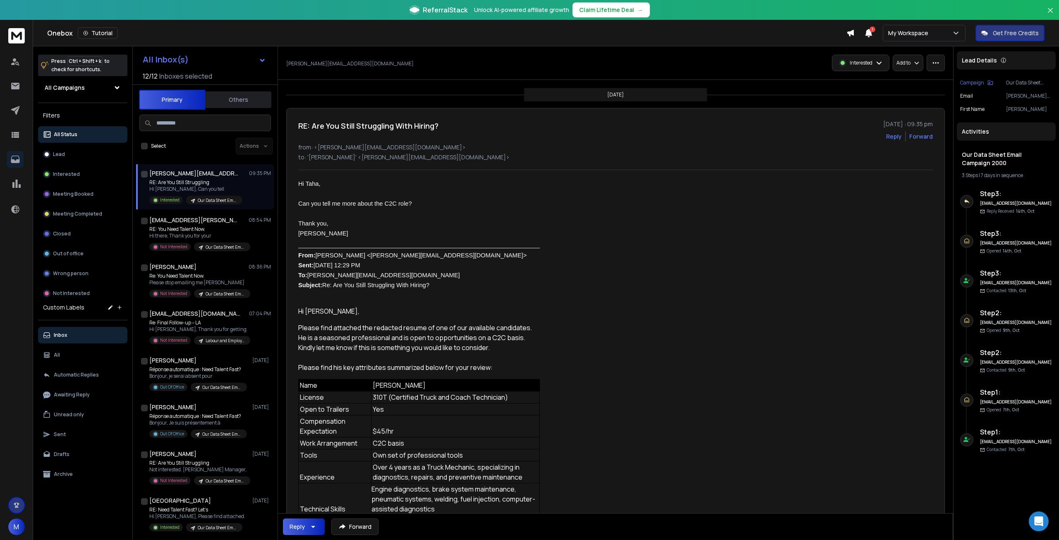
click at [199, 178] on div "[PERSON_NAME][EMAIL_ADDRESS][DOMAIN_NAME] 09:35 PM RE: Are You Still Struggling…" at bounding box center [210, 186] width 122 height 35
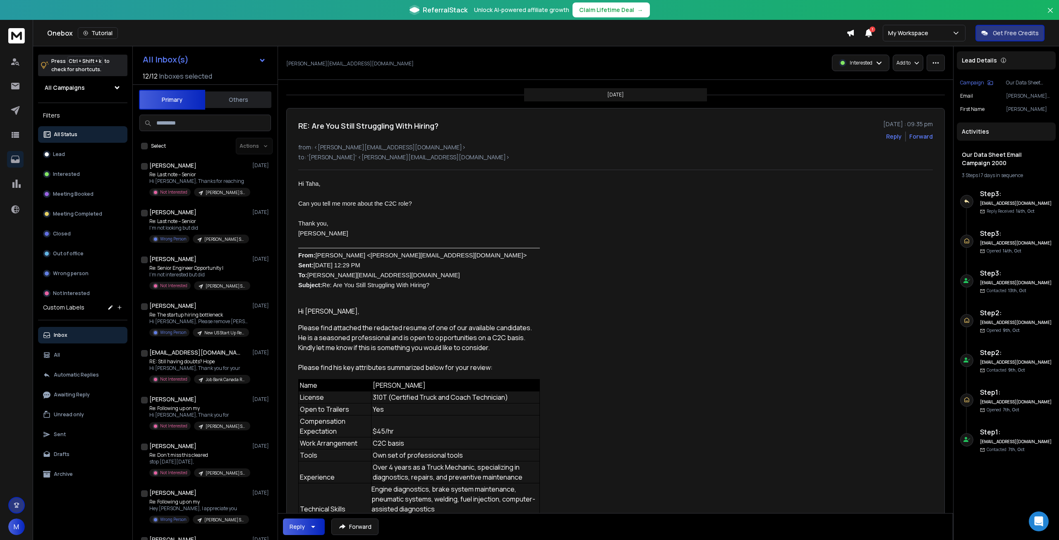
scroll to position [703, 0]
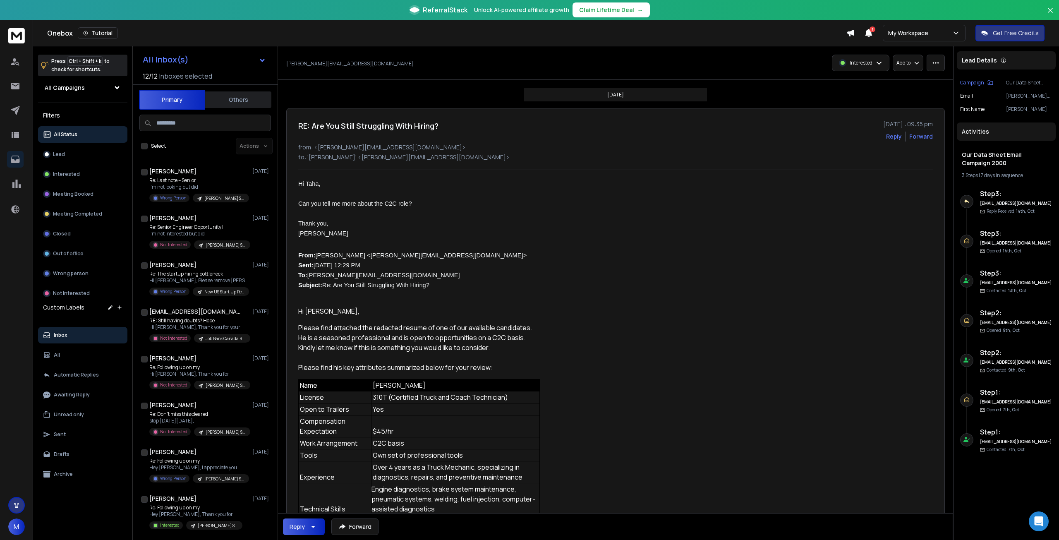
click at [169, 120] on input at bounding box center [205, 123] width 132 height 17
